Goal: Task Accomplishment & Management: Manage account settings

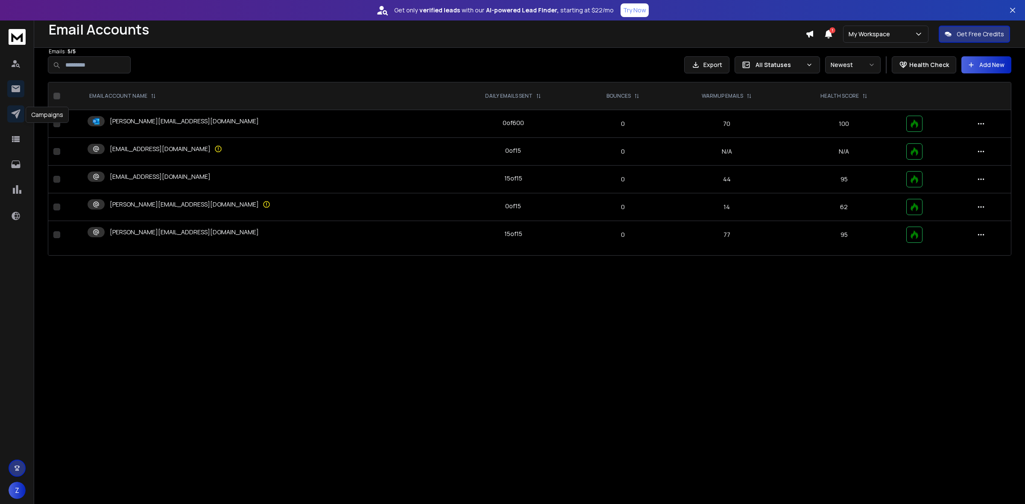
click at [16, 118] on icon at bounding box center [15, 113] width 9 height 9
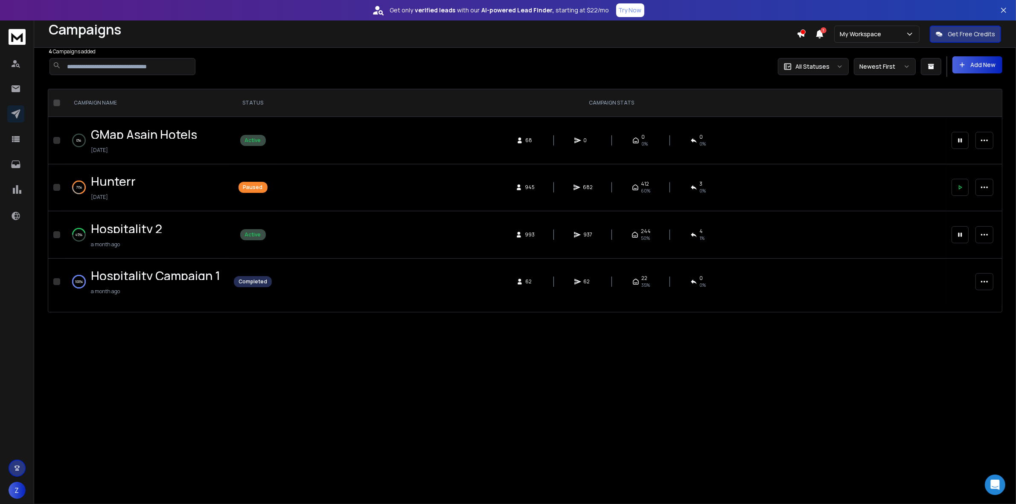
click at [138, 135] on span "GMap Asain Hotels" at bounding box center [144, 134] width 106 height 16
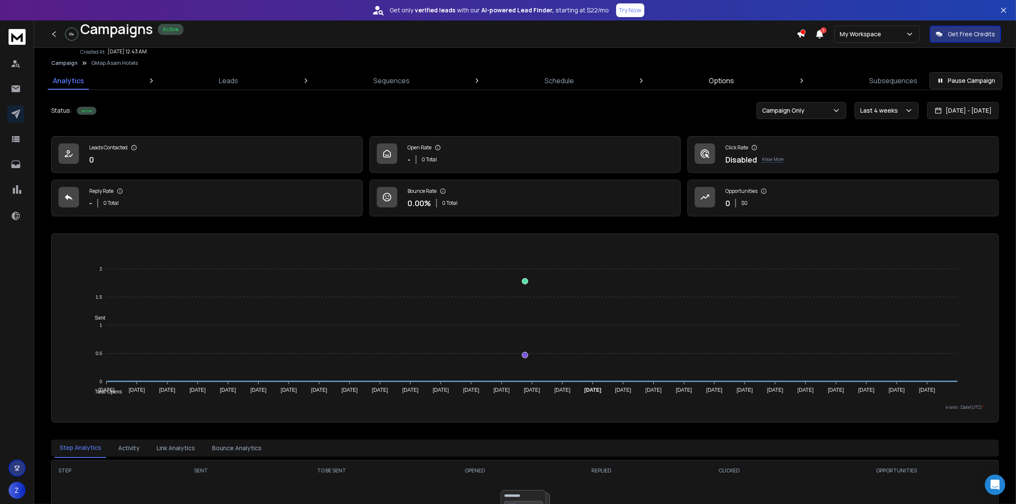
click at [732, 78] on p "Options" at bounding box center [722, 81] width 25 height 8
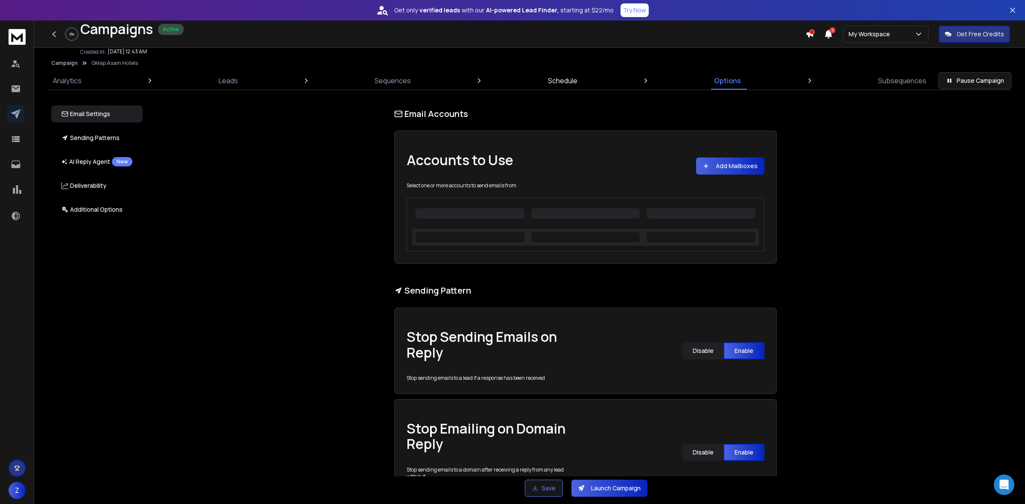
click at [558, 81] on p "Schedule" at bounding box center [562, 81] width 29 height 8
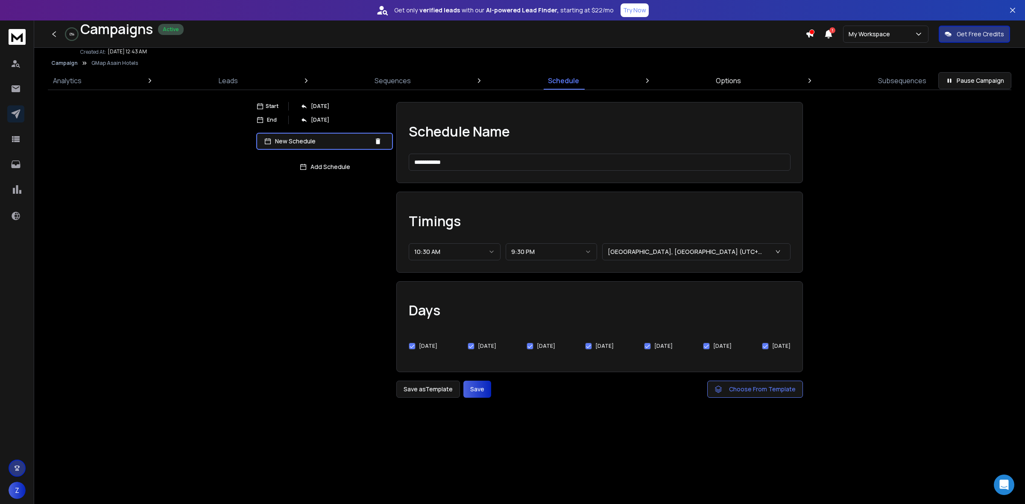
click at [717, 78] on p "Options" at bounding box center [728, 81] width 25 height 8
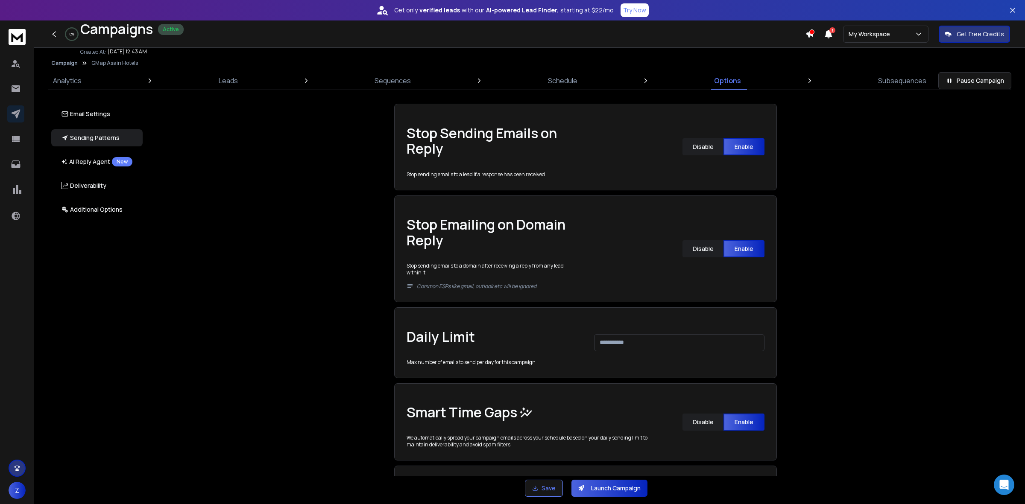
scroll to position [640, 0]
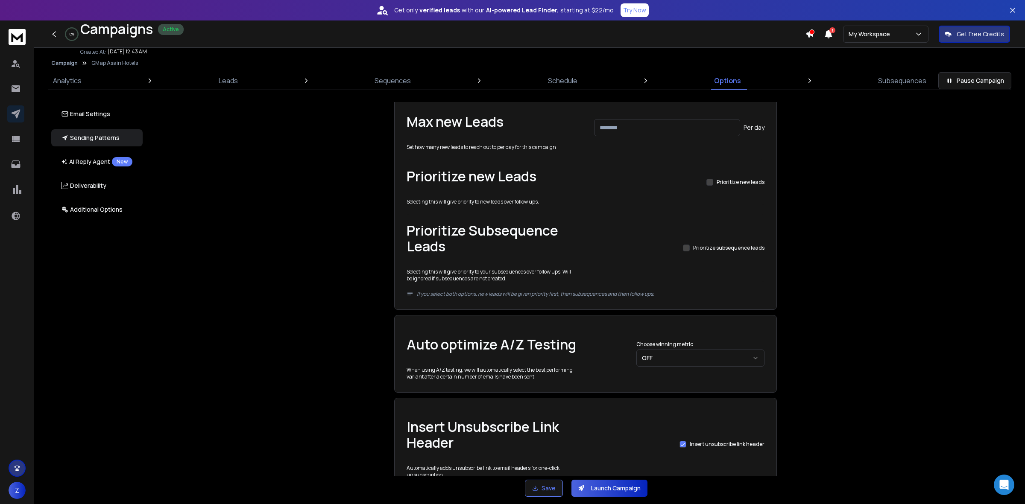
click at [602, 489] on button "Launch Campaign" at bounding box center [609, 488] width 76 height 17
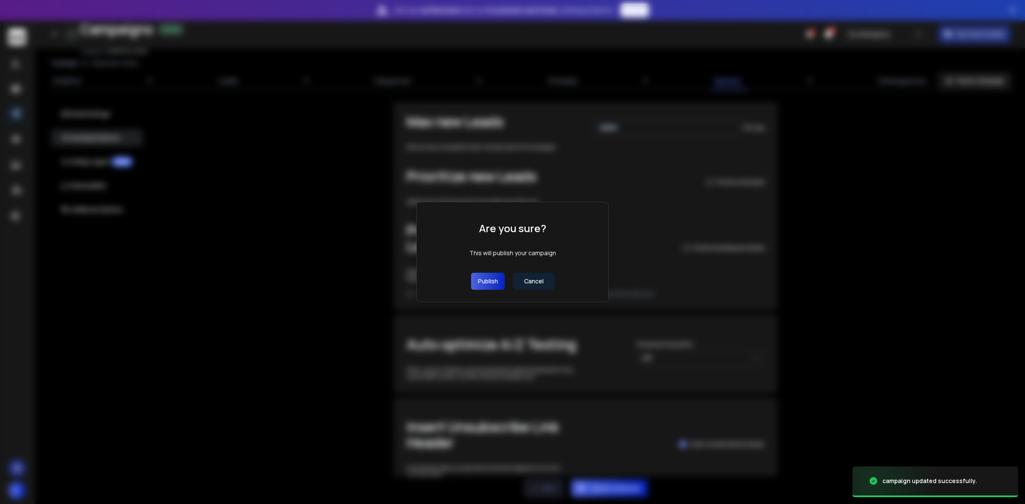
click at [492, 281] on button "Publish" at bounding box center [488, 281] width 34 height 17
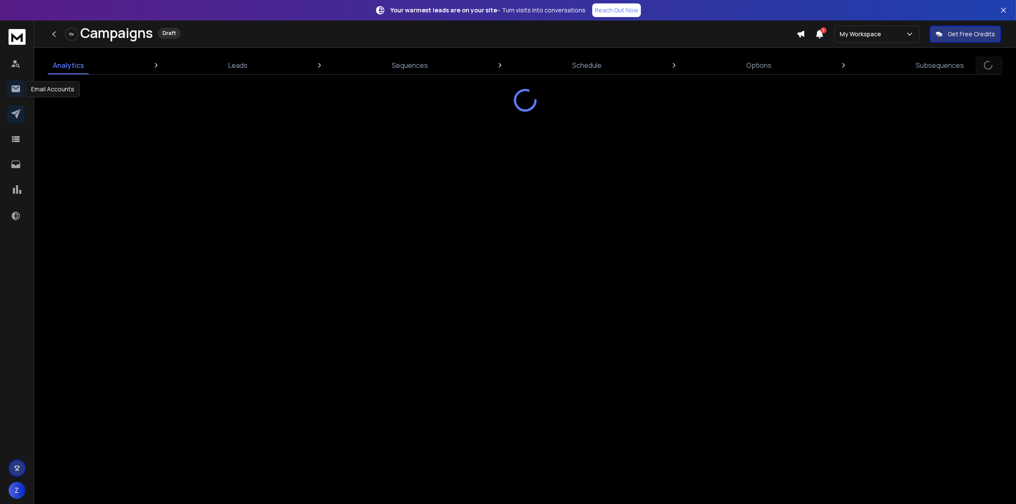
click at [13, 92] on icon at bounding box center [16, 88] width 9 height 7
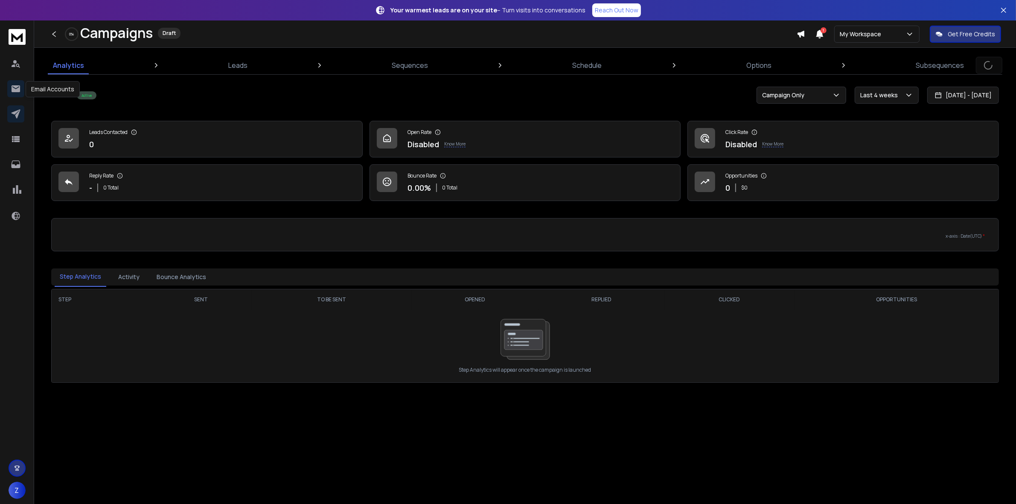
click at [18, 86] on icon at bounding box center [16, 88] width 9 height 7
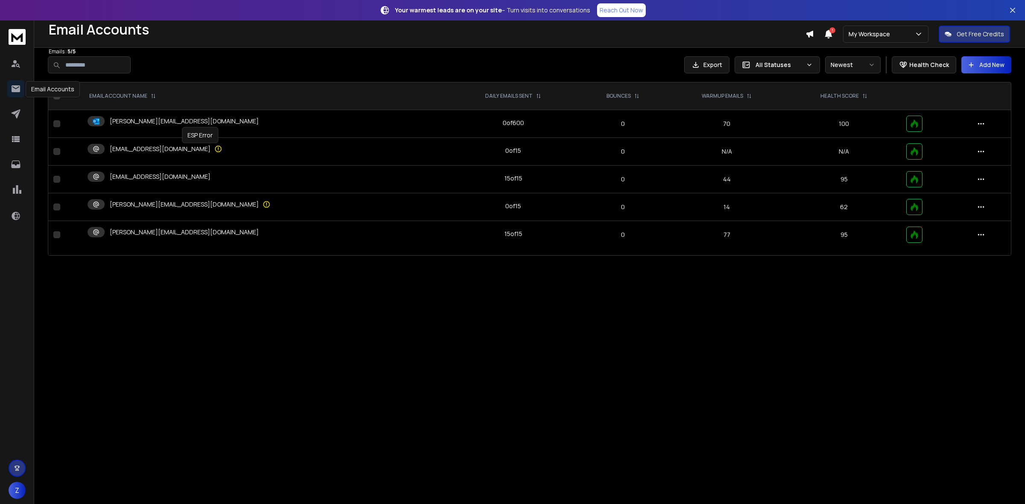
click at [214, 146] on icon at bounding box center [218, 149] width 9 height 9
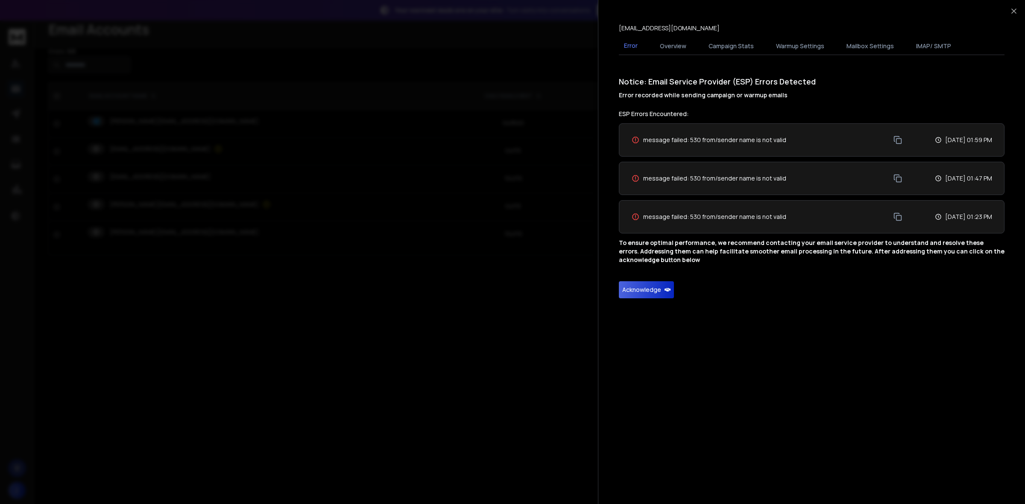
click at [662, 290] on button "Acknowledge" at bounding box center [646, 289] width 55 height 17
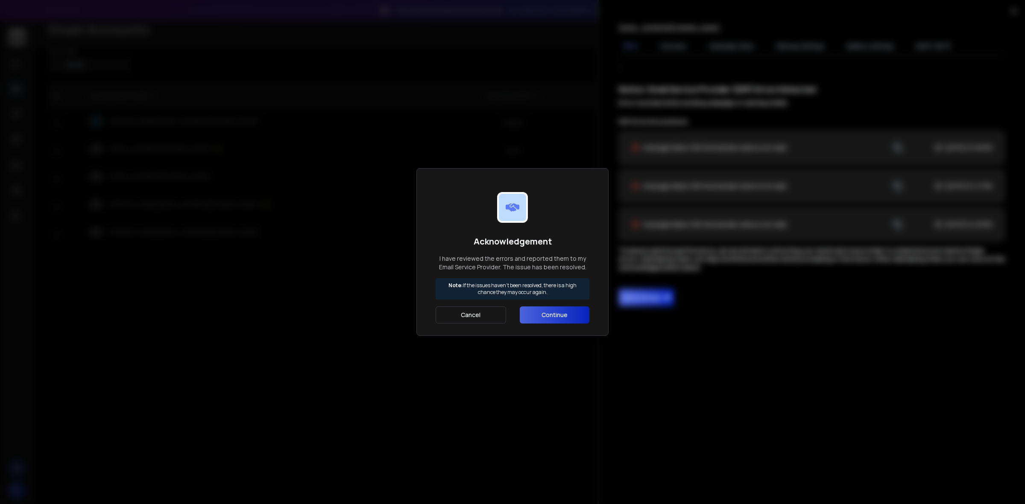
click at [569, 316] on button "Continue" at bounding box center [555, 315] width 70 height 17
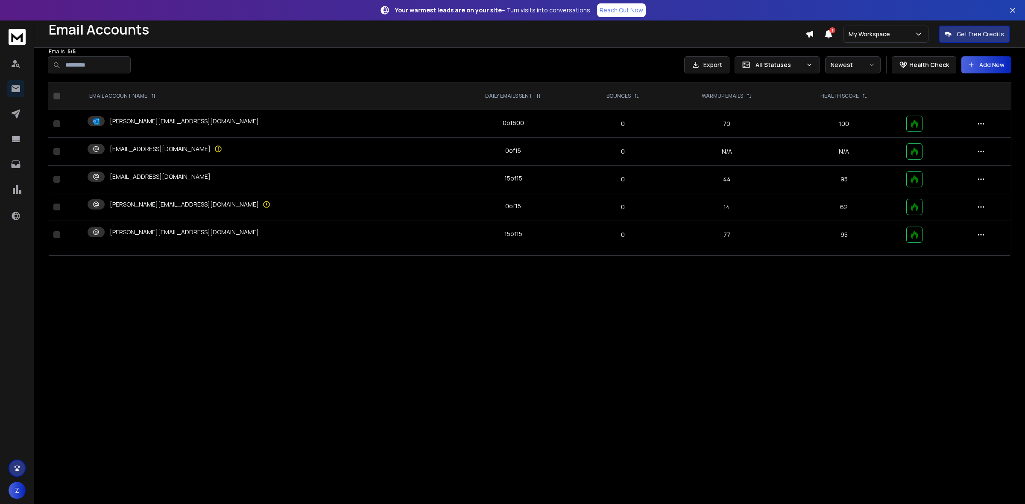
click at [152, 150] on p "[EMAIL_ADDRESS][DOMAIN_NAME]" at bounding box center [160, 149] width 101 height 9
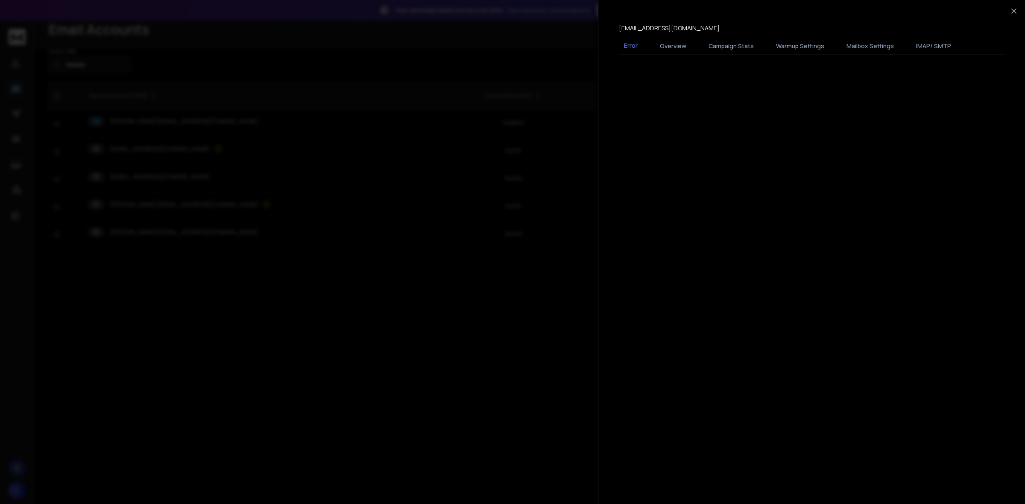
click at [881, 43] on button "Mailbox Settings" at bounding box center [870, 46] width 58 height 19
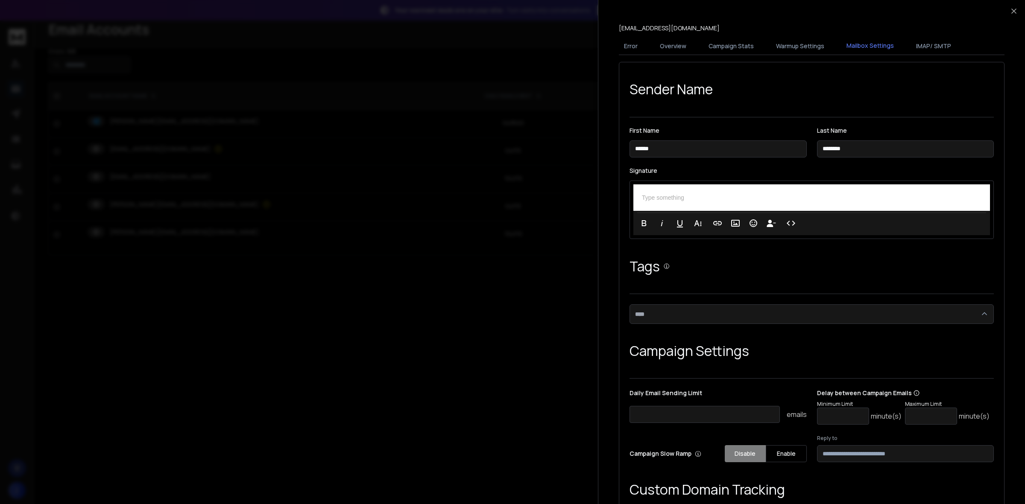
click at [923, 44] on button "IMAP/ SMTP" at bounding box center [933, 46] width 45 height 19
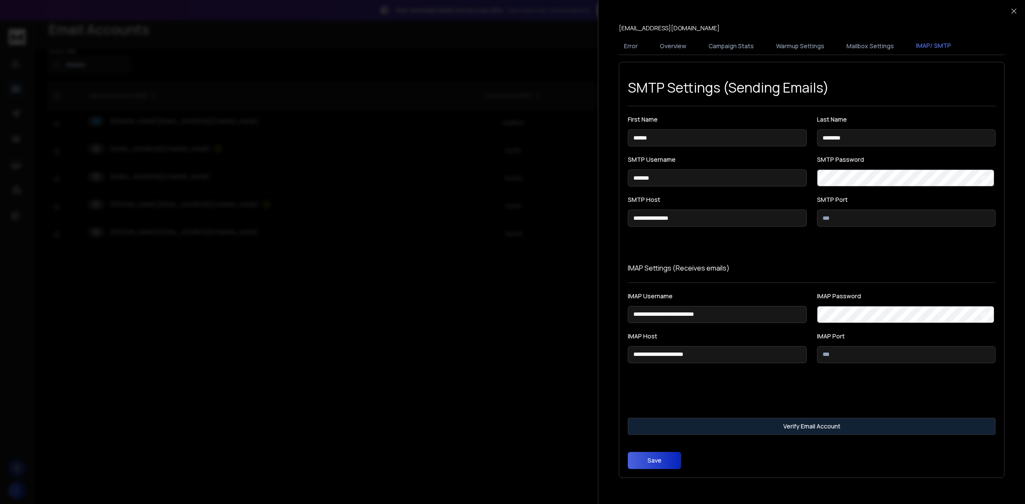
click at [751, 426] on button "Verify Email Account" at bounding box center [812, 426] width 368 height 17
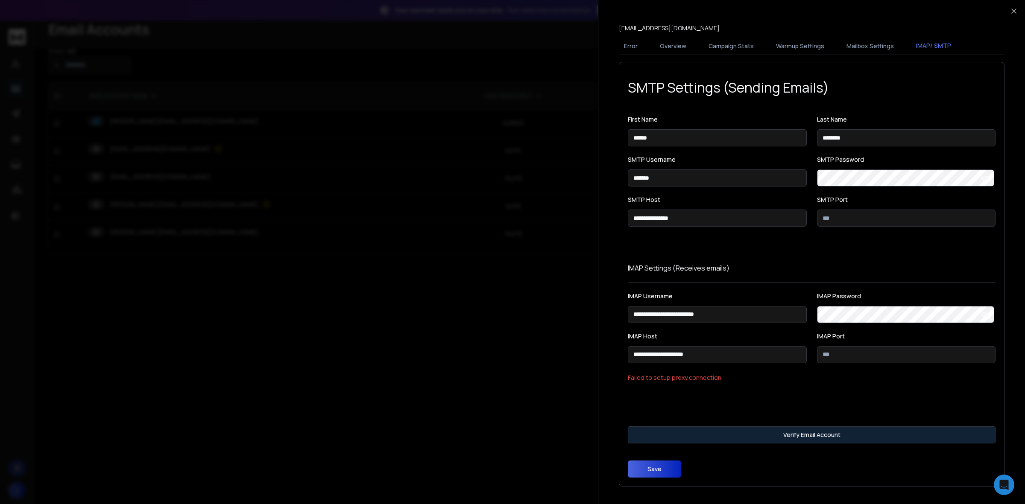
click at [697, 426] on button "Verify Email Account" at bounding box center [812, 434] width 368 height 17
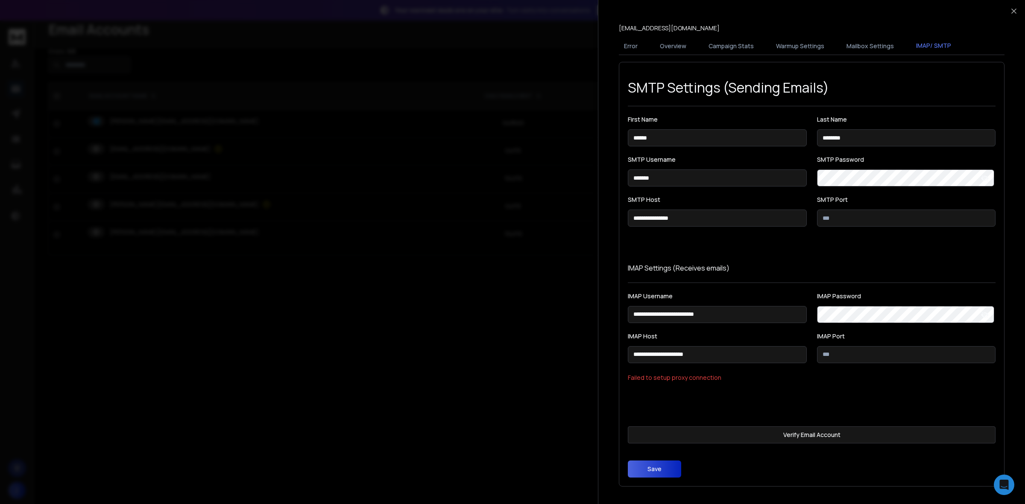
click at [378, 280] on div at bounding box center [512, 252] width 1025 height 504
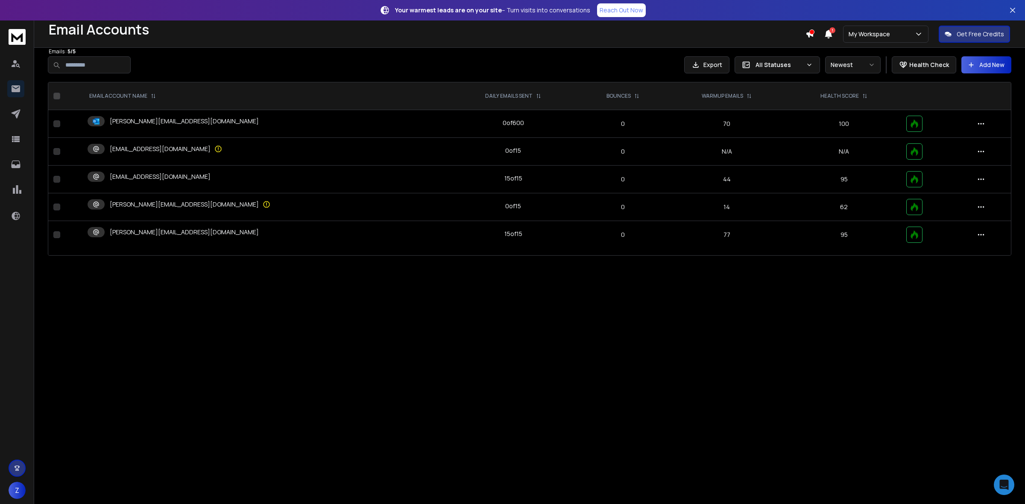
click at [168, 210] on td "[PERSON_NAME][EMAIL_ADDRESS][DOMAIN_NAME]" at bounding box center [264, 207] width 365 height 28
